Goal: Check status: Check status

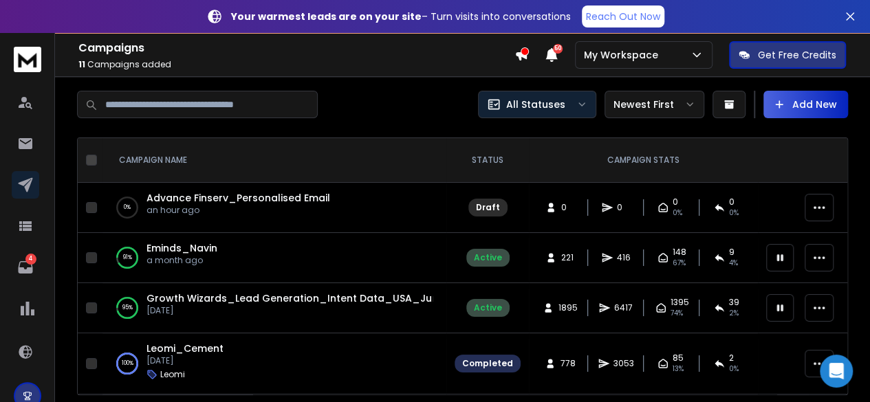
click at [576, 104] on div "All Statuses" at bounding box center [537, 105] width 100 height 14
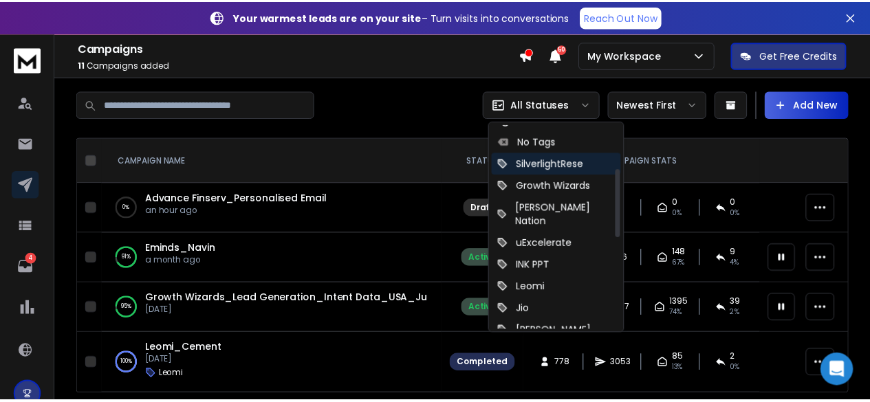
scroll to position [138, 0]
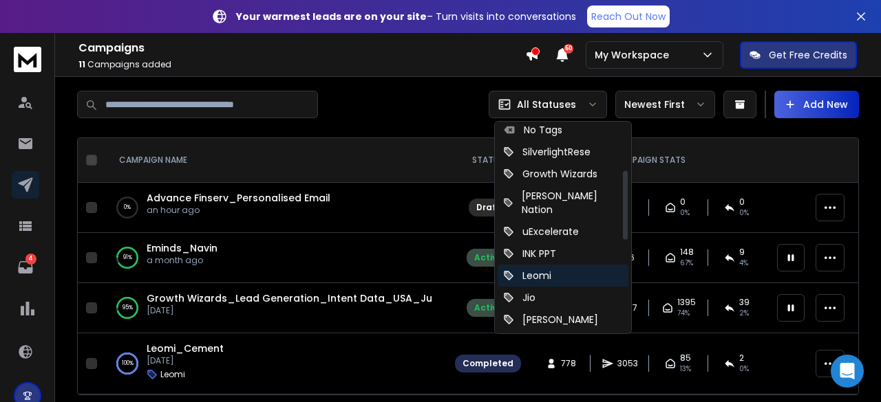
click at [542, 269] on div "Leomi" at bounding box center [562, 276] width 131 height 22
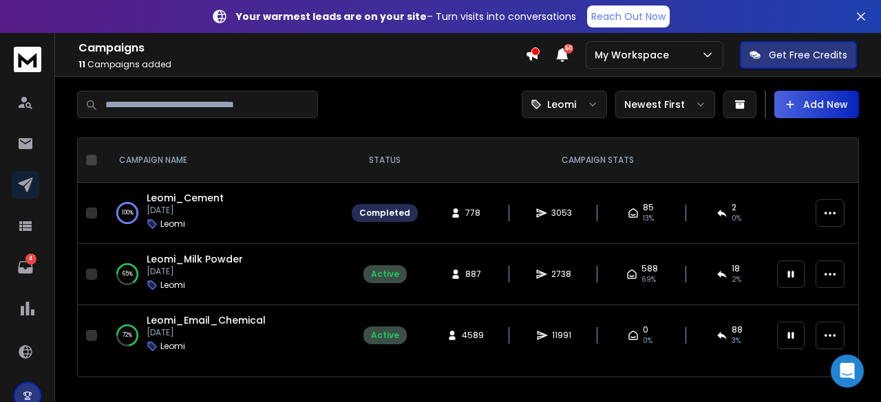
click at [235, 316] on span "Leomi_Email_Chemical" at bounding box center [206, 321] width 119 height 14
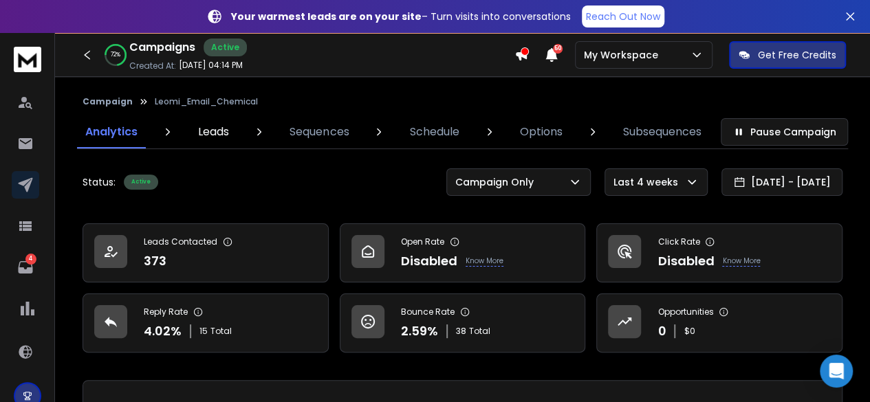
click at [208, 145] on link "Leads" at bounding box center [213, 132] width 47 height 33
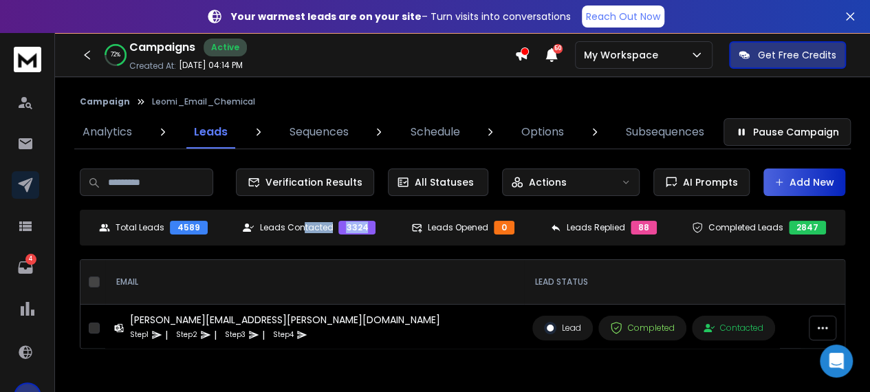
drag, startPoint x: 365, startPoint y: 233, endPoint x: 302, endPoint y: 228, distance: 62.7
click at [302, 228] on div "Leads Contacted 3324" at bounding box center [309, 228] width 133 height 14
click at [304, 228] on p "Leads Contacted" at bounding box center [296, 227] width 74 height 11
click at [341, 226] on div "3324" at bounding box center [356, 228] width 37 height 14
drag, startPoint x: 341, startPoint y: 226, endPoint x: 369, endPoint y: 234, distance: 29.2
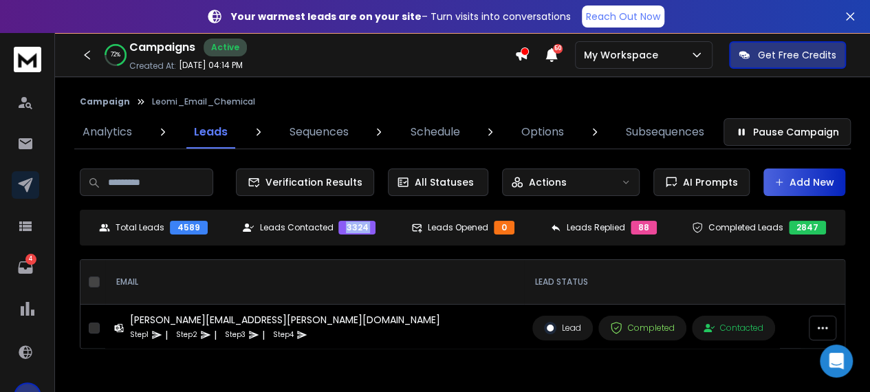
click at [369, 234] on div "Total Leads 4589 Leads Contacted 3324 Leads Opened 0 Leads Replied 88 Completed…" at bounding box center [463, 228] width 766 height 36
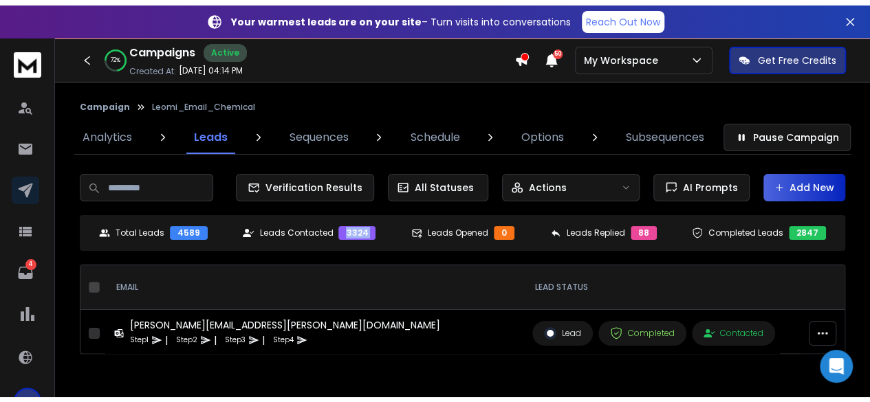
scroll to position [138, 0]
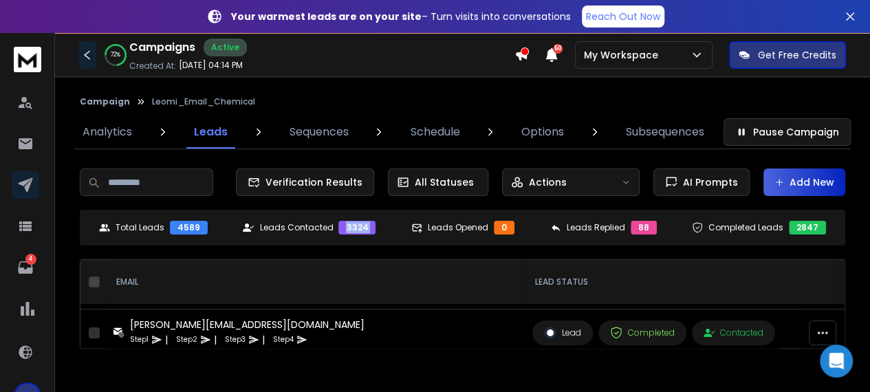
click at [83, 53] on icon at bounding box center [87, 55] width 12 height 12
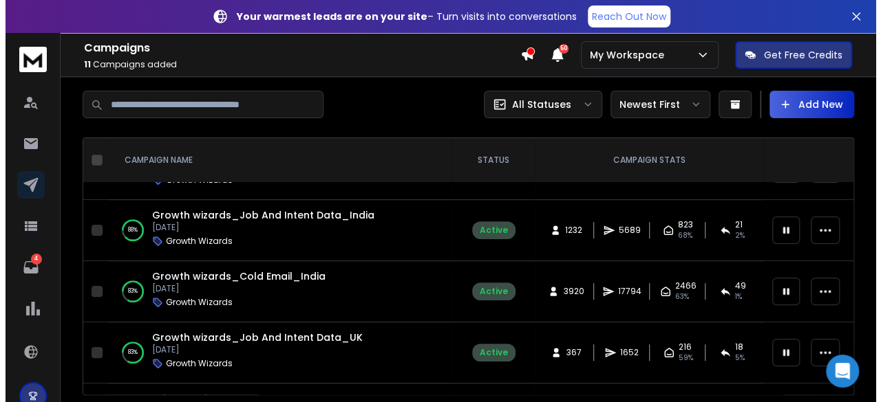
scroll to position [275, 0]
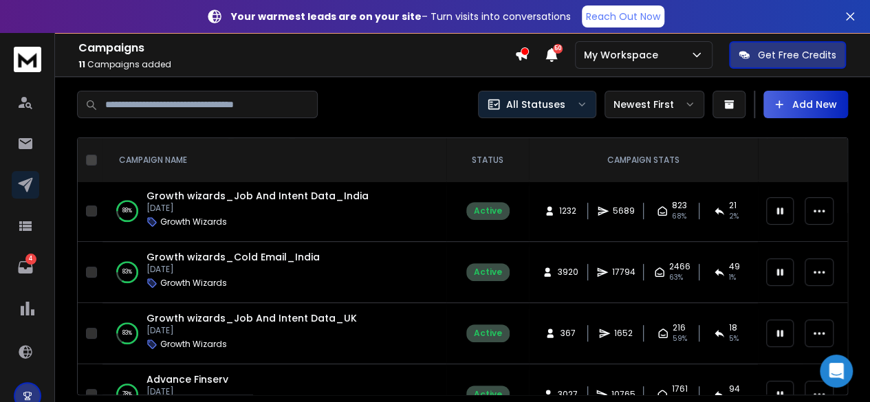
click at [570, 101] on div "All Statuses" at bounding box center [537, 105] width 100 height 14
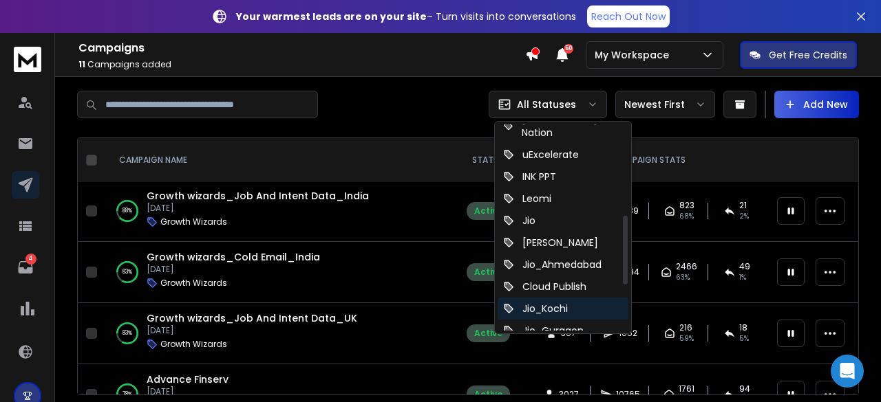
scroll to position [135, 0]
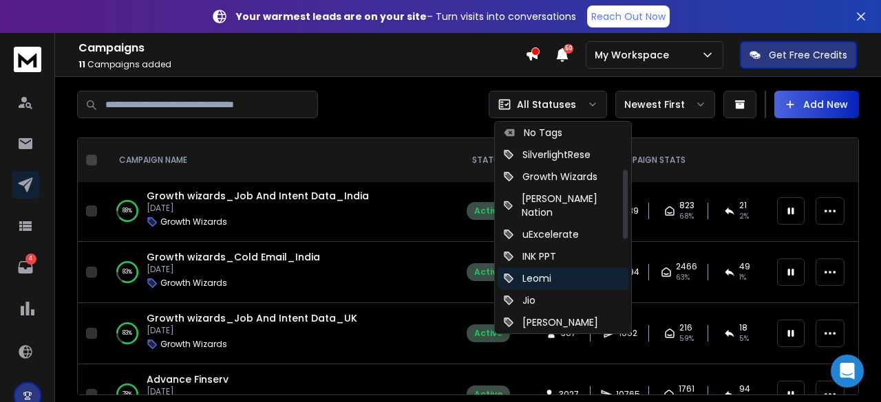
click at [543, 268] on div "Leomi" at bounding box center [562, 279] width 131 height 22
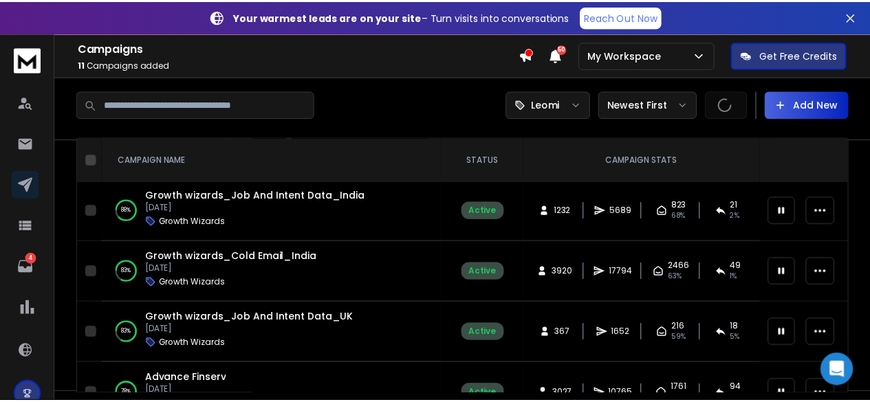
scroll to position [0, 0]
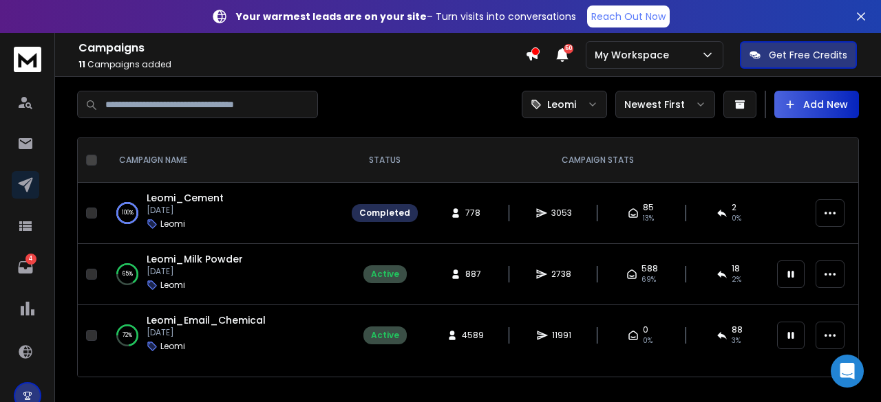
click at [221, 257] on span "Leomi_Milk Powder" at bounding box center [195, 259] width 96 height 14
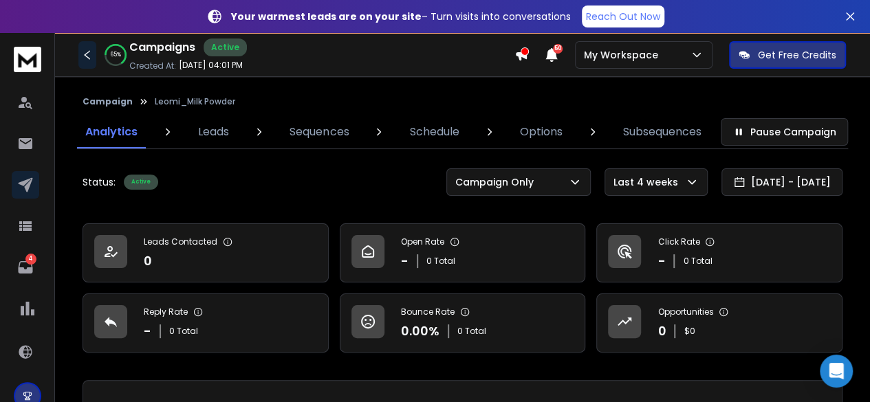
click at [89, 56] on icon at bounding box center [87, 55] width 12 height 12
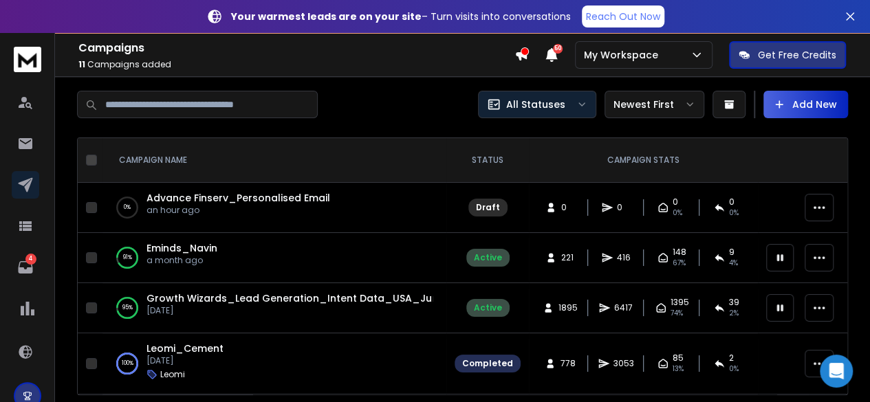
click at [534, 117] on button "All Statuses" at bounding box center [537, 105] width 118 height 28
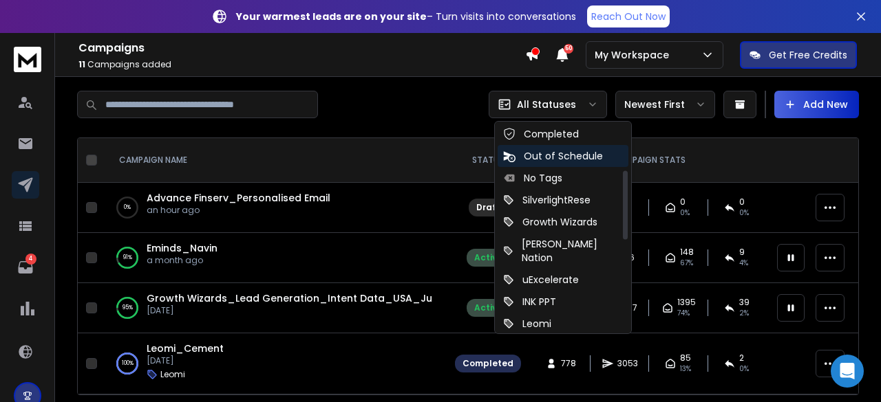
scroll to position [138, 0]
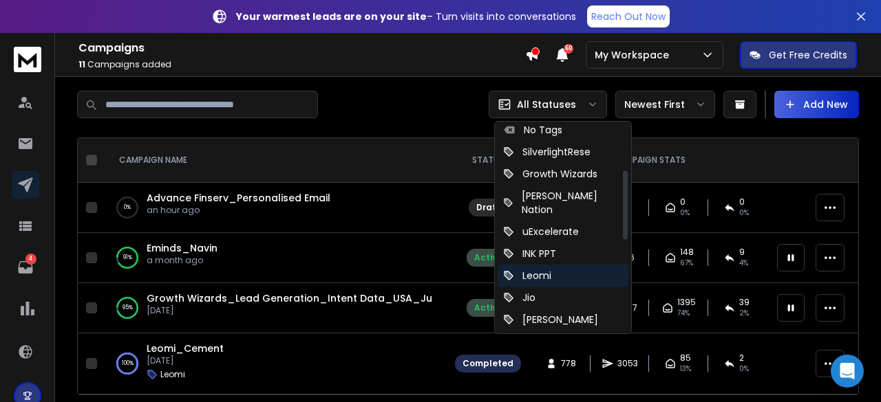
click at [543, 269] on div "Leomi" at bounding box center [527, 276] width 48 height 14
